Goal: Task Accomplishment & Management: Manage account settings

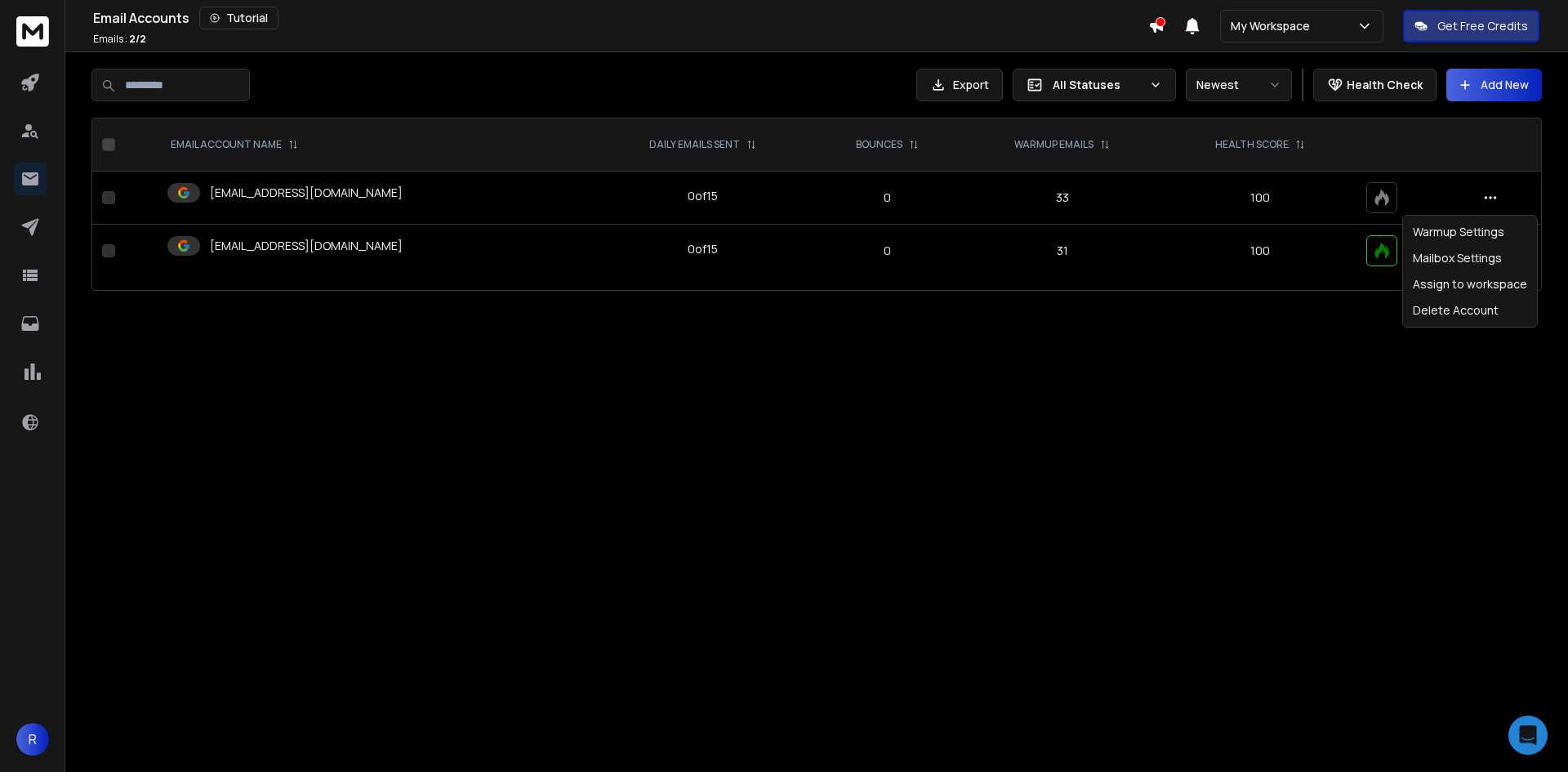
click at [1485, 199] on icon at bounding box center [1490, 197] width 12 height 3
click at [1467, 228] on div "Warmup Settings" at bounding box center [1470, 231] width 127 height 26
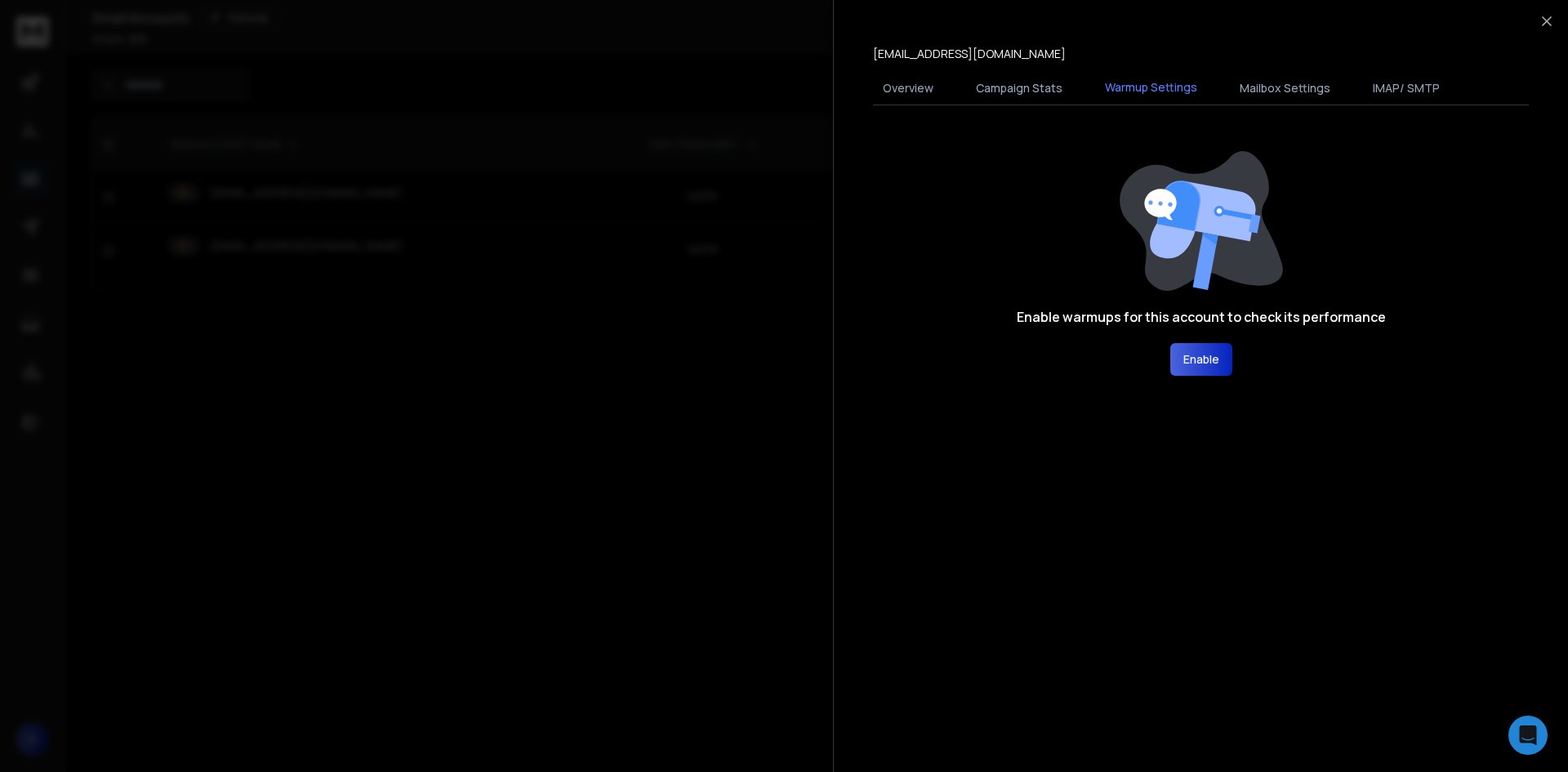
click at [1199, 376] on button "Enable" at bounding box center [1201, 359] width 62 height 32
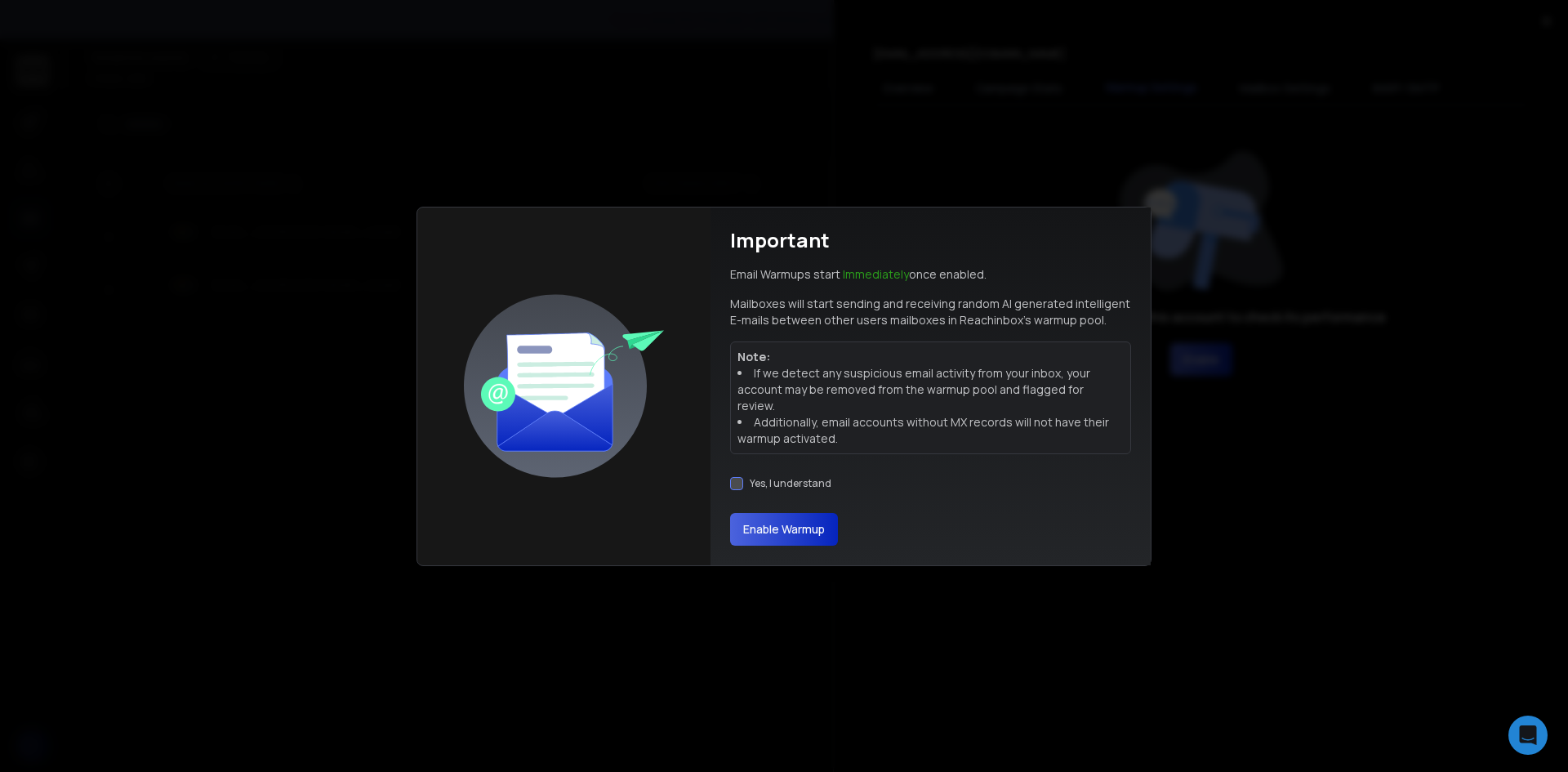
click at [765, 467] on div "Yes, I understand" at bounding box center [780, 484] width 101 height 32
click at [766, 477] on label "Yes, I understand" at bounding box center [791, 484] width 82 height 13
click at [734, 480] on button "Yes, I understand" at bounding box center [736, 484] width 13 height 13
click at [756, 520] on button "Enable Warmup" at bounding box center [783, 529] width 108 height 32
click at [770, 516] on button "Enable Warmup" at bounding box center [783, 529] width 108 height 32
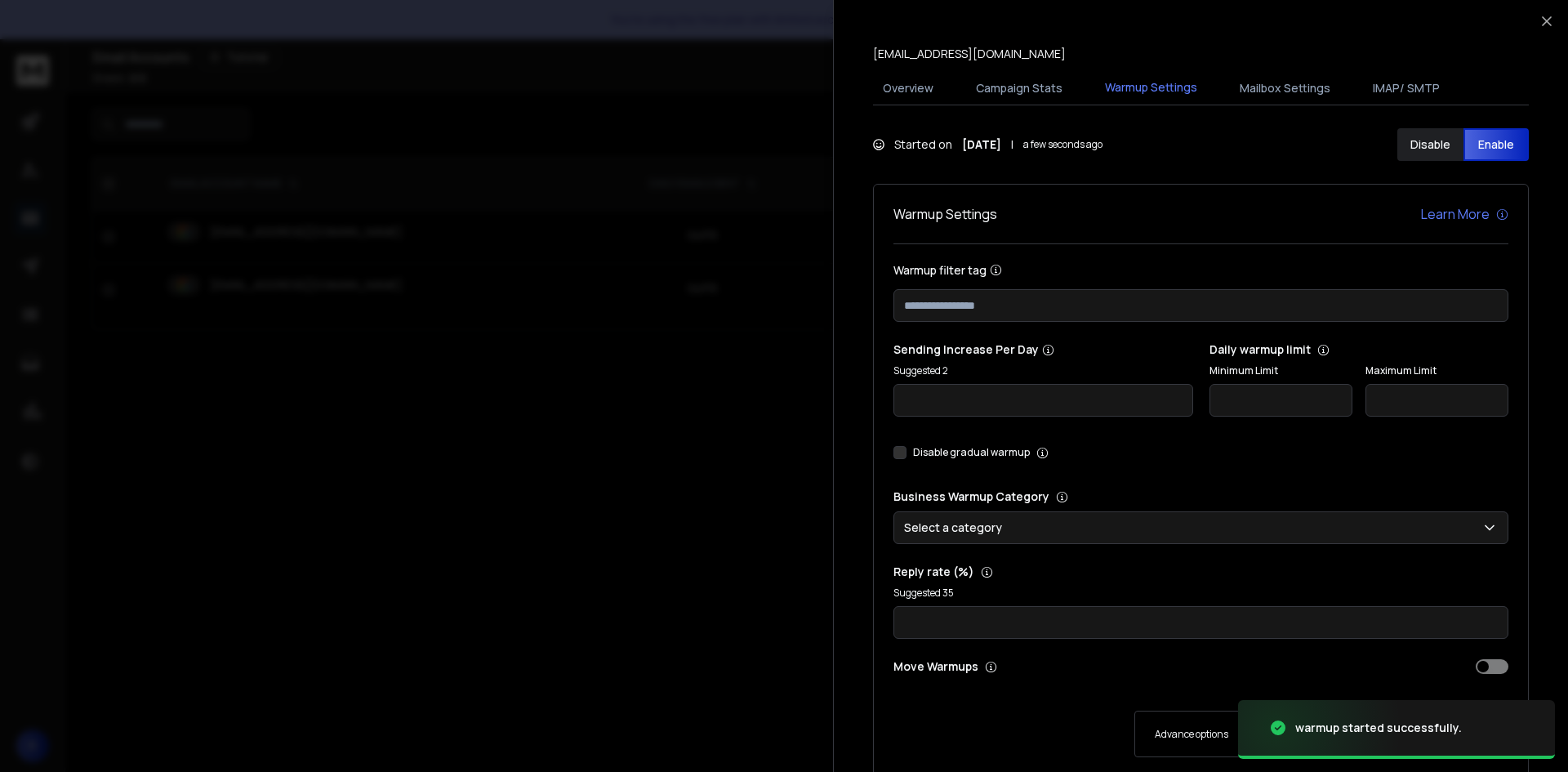
type input "**********"
type input "*"
type input "**"
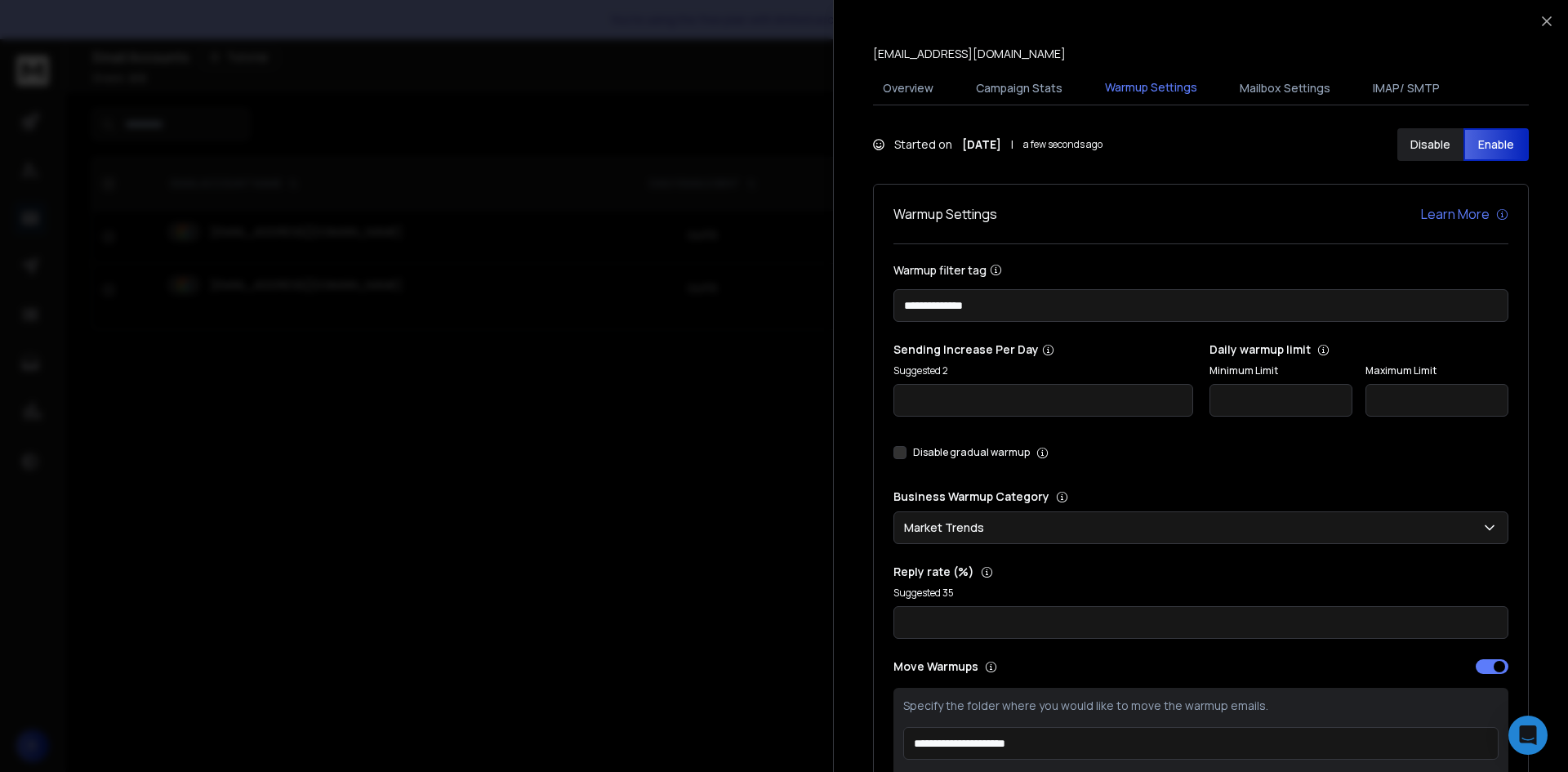
drag, startPoint x: 1302, startPoint y: 401, endPoint x: 1321, endPoint y: 403, distance: 19.1
click at [1303, 401] on input "*" at bounding box center [1281, 400] width 143 height 32
drag, startPoint x: 1188, startPoint y: 399, endPoint x: 1173, endPoint y: 399, distance: 15.0
click at [1173, 399] on div "Sending Increase Per Day Suggested 2 * Daily warmup limit Minimum Limit * Maxim…" at bounding box center [1201, 379] width 615 height 75
drag, startPoint x: 1227, startPoint y: 408, endPoint x: 1196, endPoint y: 407, distance: 31.0
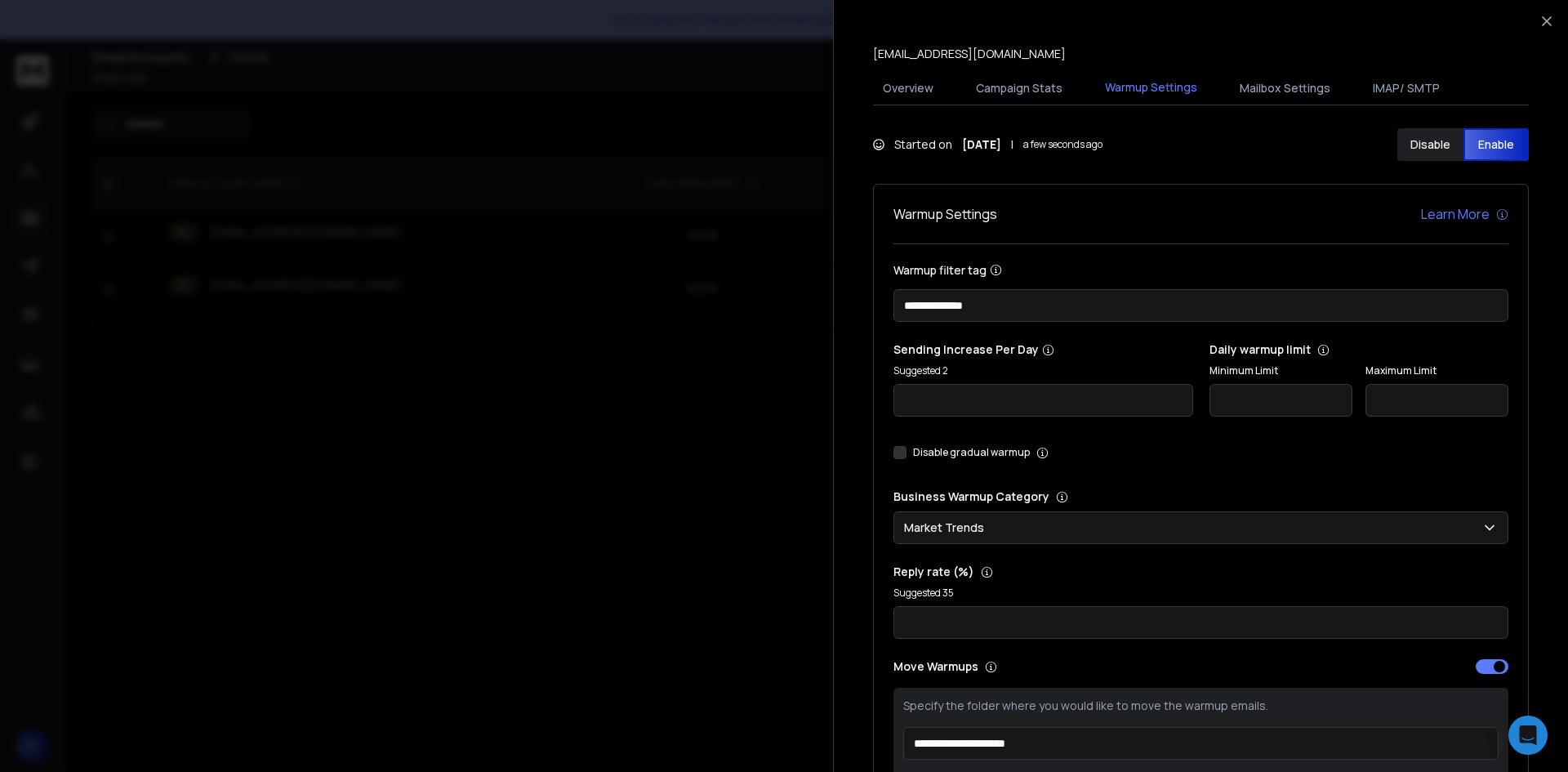
click at [1196, 407] on div "Sending Increase Per Day Suggested 2 * Daily warmup limit Minimum Limit * Maxim…" at bounding box center [1201, 379] width 615 height 75
type input "*"
click at [1223, 447] on div "Disable gradual warmup" at bounding box center [1201, 452] width 615 height 32
drag, startPoint x: 1413, startPoint y: 398, endPoint x: 1291, endPoint y: 401, distance: 122.0
click at [1291, 401] on div "Minimum Limit * Maximum Limit **" at bounding box center [1359, 390] width 300 height 52
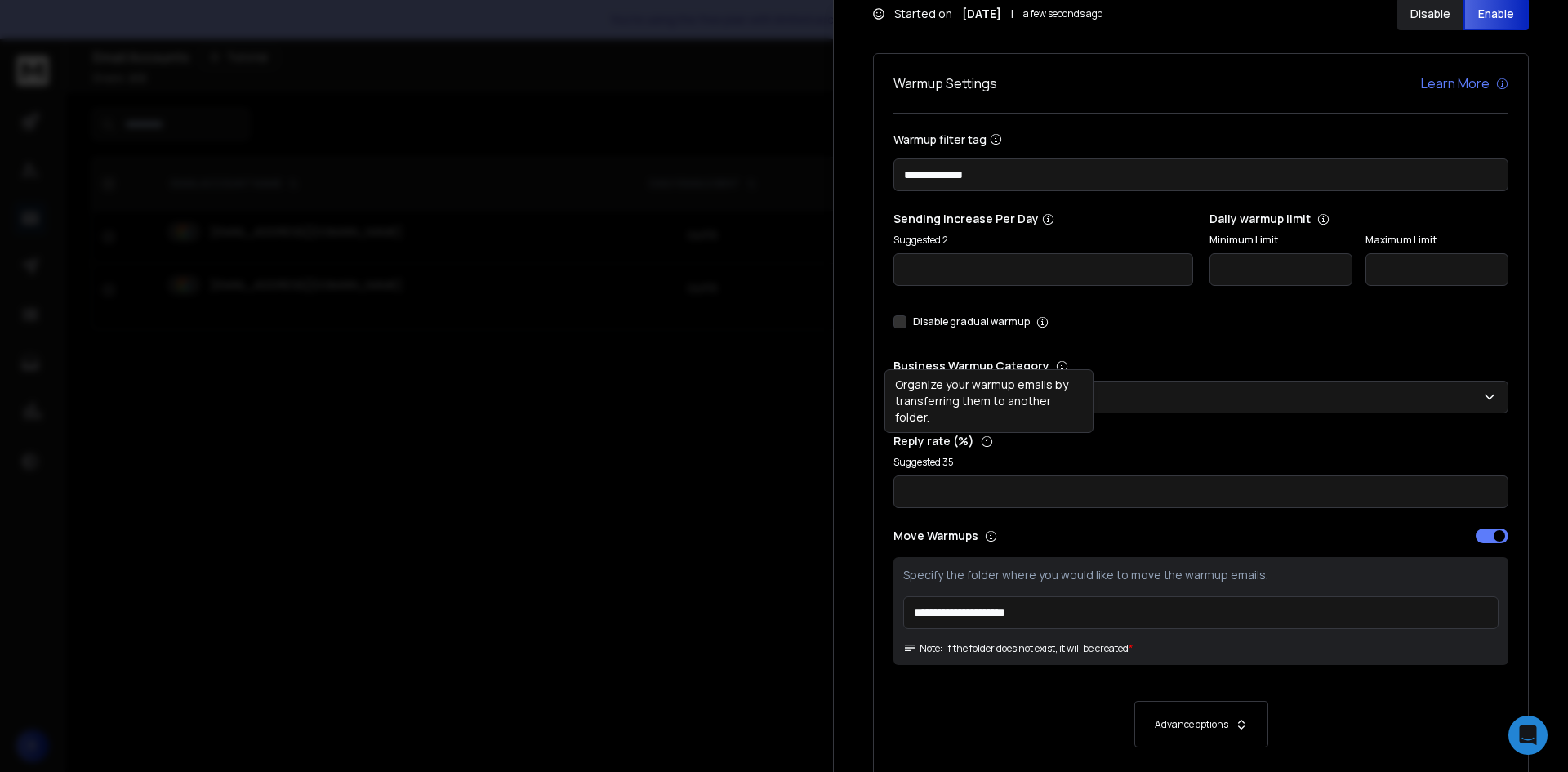
scroll to position [241, 0]
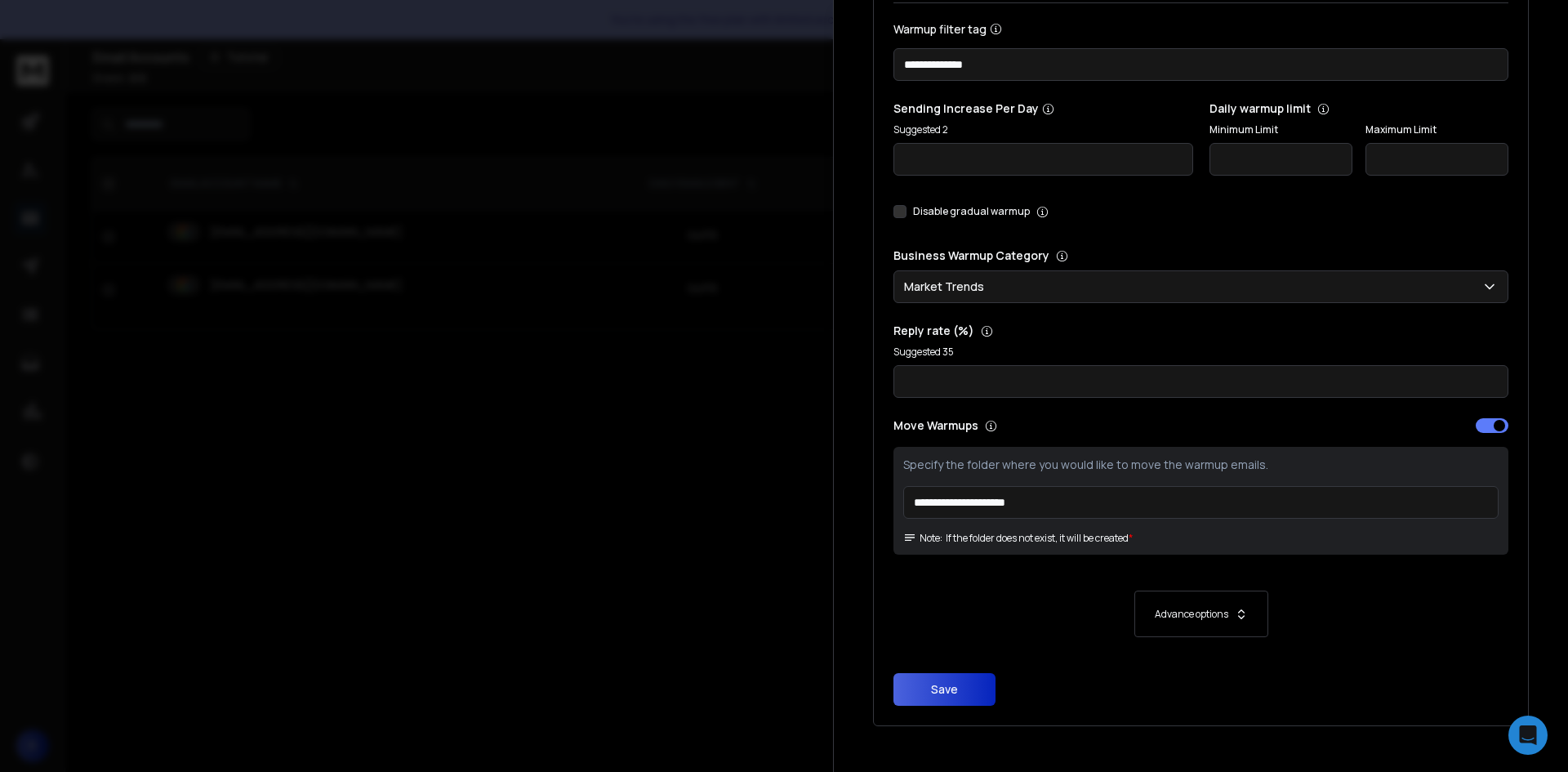
type input "*"
click at [957, 697] on button "Save" at bounding box center [944, 689] width 102 height 32
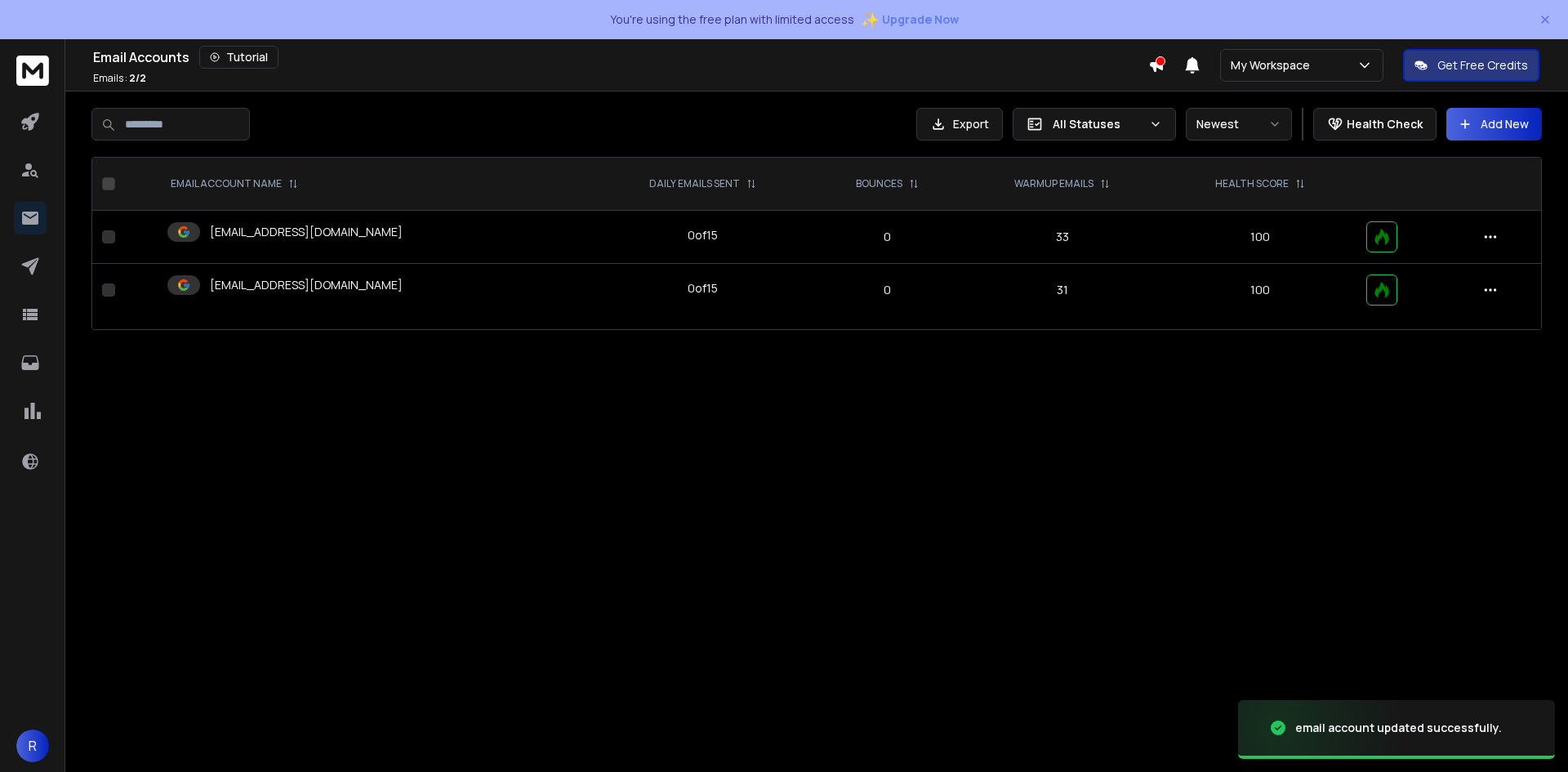
click at [1069, 565] on div "You're using the free plan with limited access ✨ Upgrade Now ReferralStack Unlo…" at bounding box center [784, 386] width 1568 height 772
